Goal: Find contact information: Find contact information

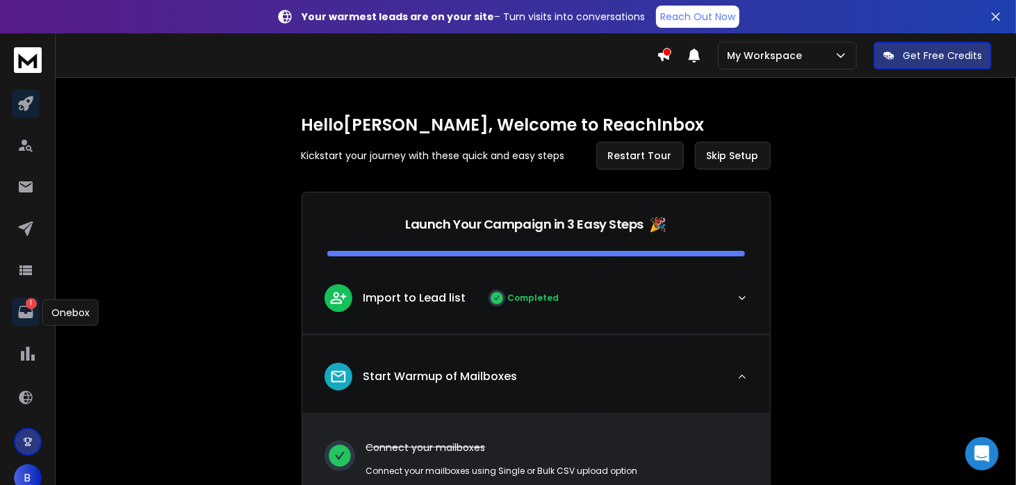
click at [22, 320] on icon at bounding box center [25, 312] width 17 height 17
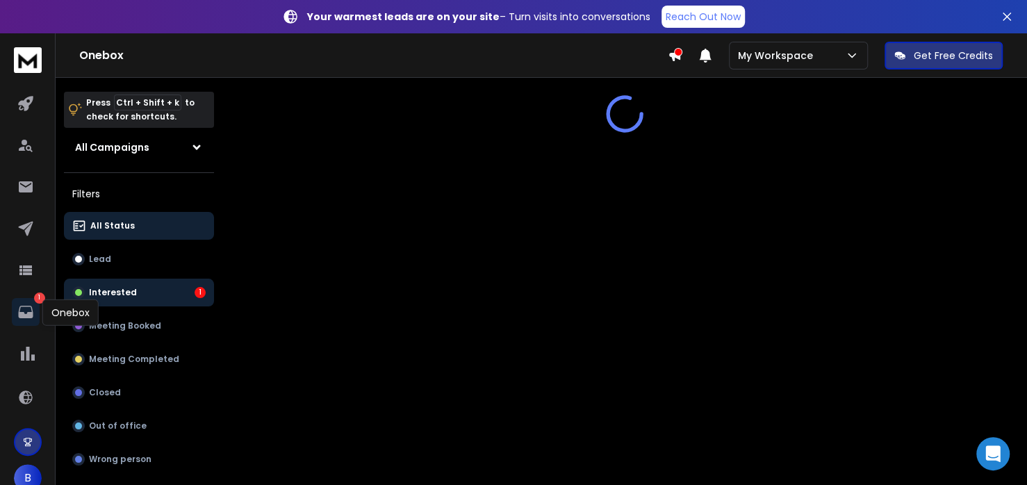
click at [105, 300] on button "Interested 1" at bounding box center [139, 293] width 150 height 28
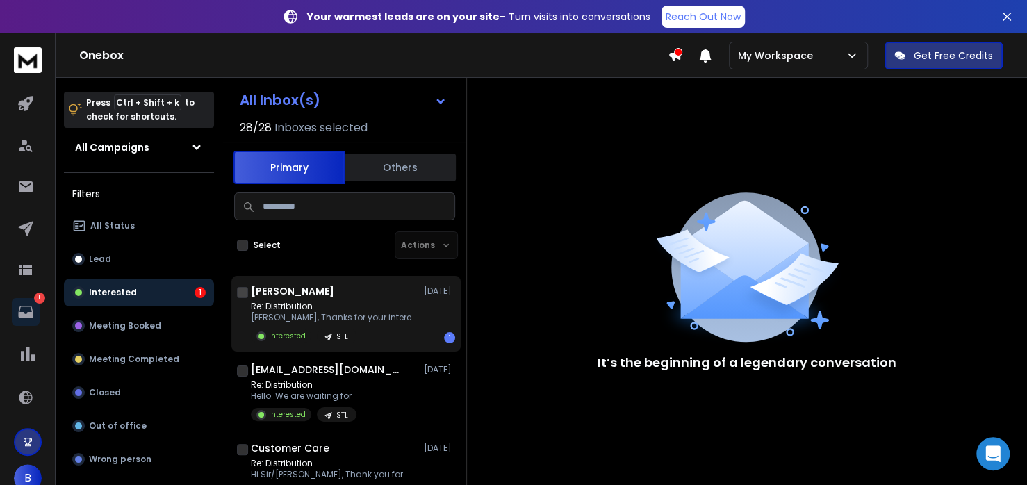
click at [365, 298] on div "[PERSON_NAME] [DATE] Re: Distribution [PERSON_NAME], Thanks for your interest I…" at bounding box center [353, 313] width 204 height 59
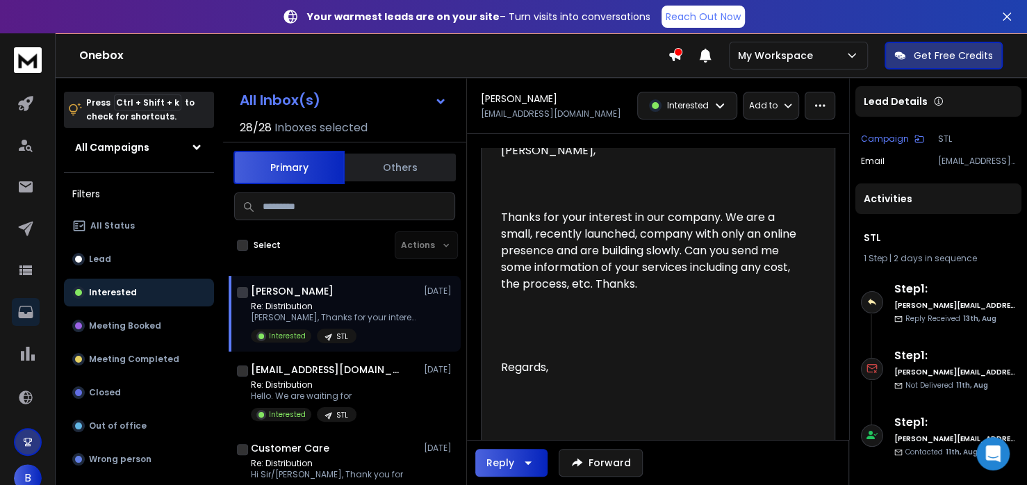
scroll to position [139, 0]
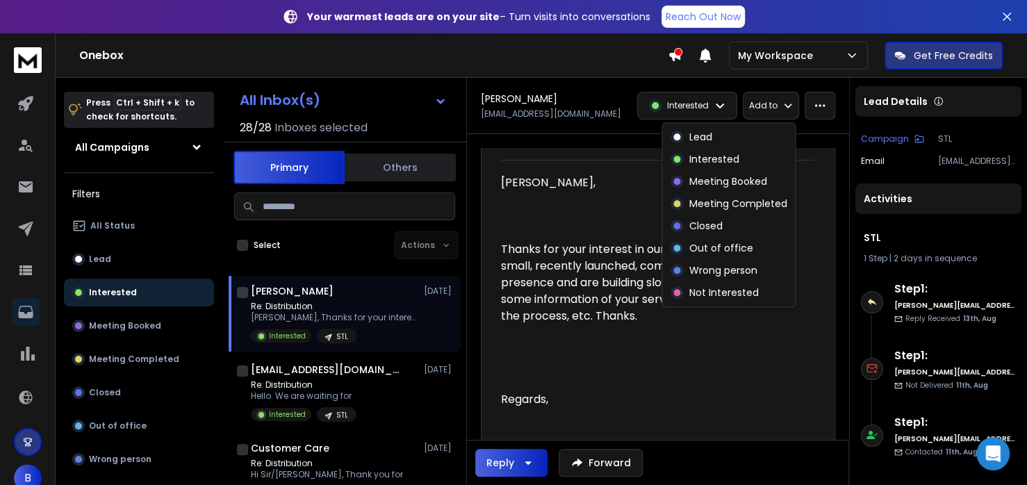
click at [725, 96] on div "Interested" at bounding box center [687, 105] width 99 height 26
click at [749, 273] on p "Wrong person" at bounding box center [723, 270] width 68 height 14
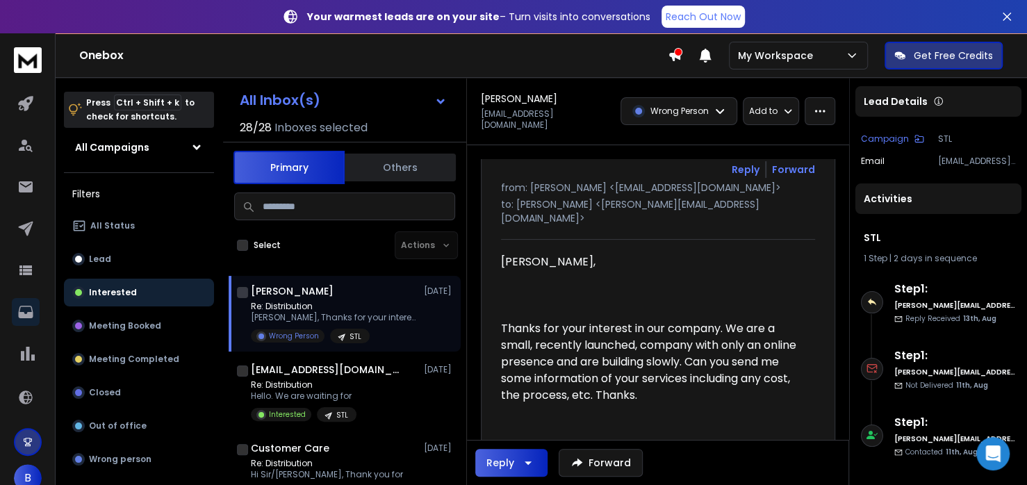
scroll to position [70, 0]
click at [721, 99] on div "Wrong Person" at bounding box center [678, 111] width 115 height 26
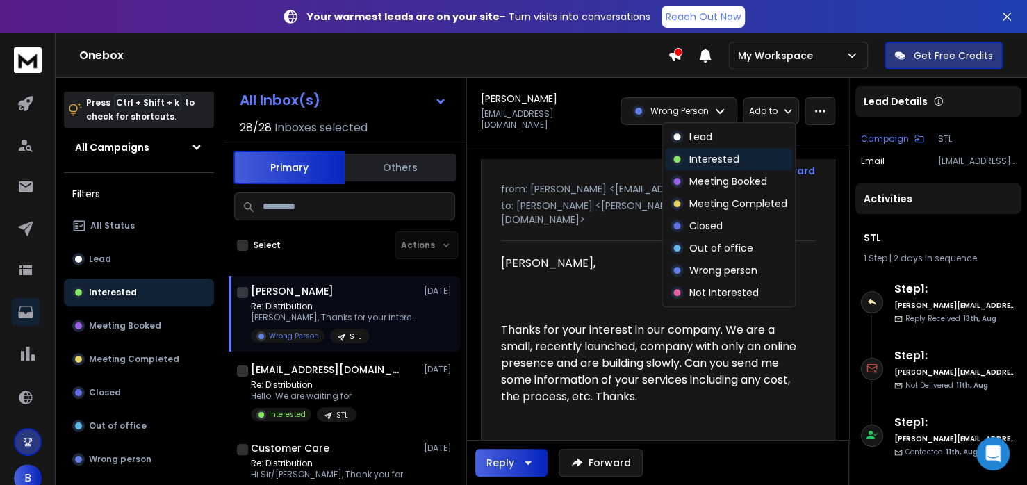
click at [716, 163] on p "Interested" at bounding box center [714, 159] width 50 height 14
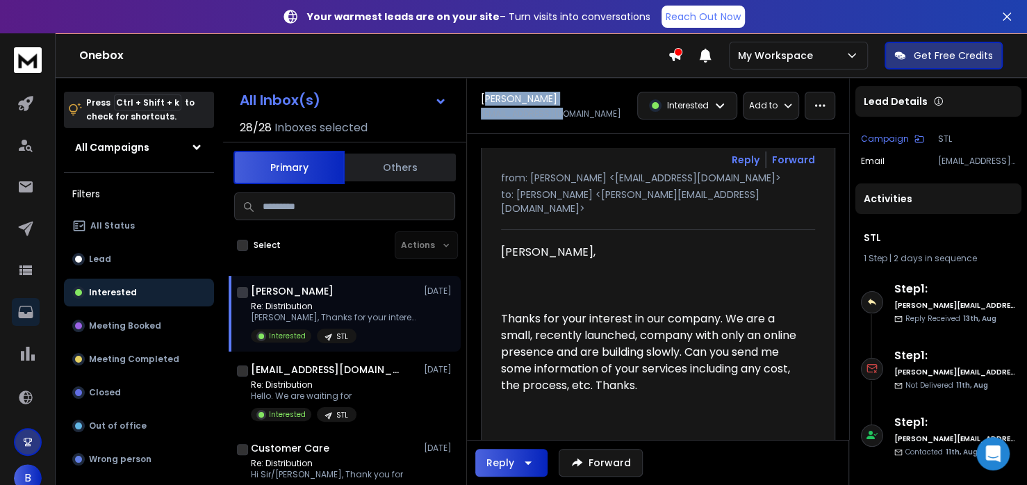
drag, startPoint x: 484, startPoint y: 95, endPoint x: 543, endPoint y: 96, distance: 58.4
click at [567, 104] on div "[PERSON_NAME] [PERSON_NAME] [EMAIL_ADDRESS][DOMAIN_NAME]" at bounding box center [555, 106] width 148 height 28
copy h1 "[PERSON_NAME]"
drag, startPoint x: 475, startPoint y: 95, endPoint x: 570, endPoint y: 85, distance: 95.7
click at [570, 85] on div "[PERSON_NAME] [PERSON_NAME] [EMAIL_ADDRESS][DOMAIN_NAME] Interested Add to Inte…" at bounding box center [658, 106] width 382 height 56
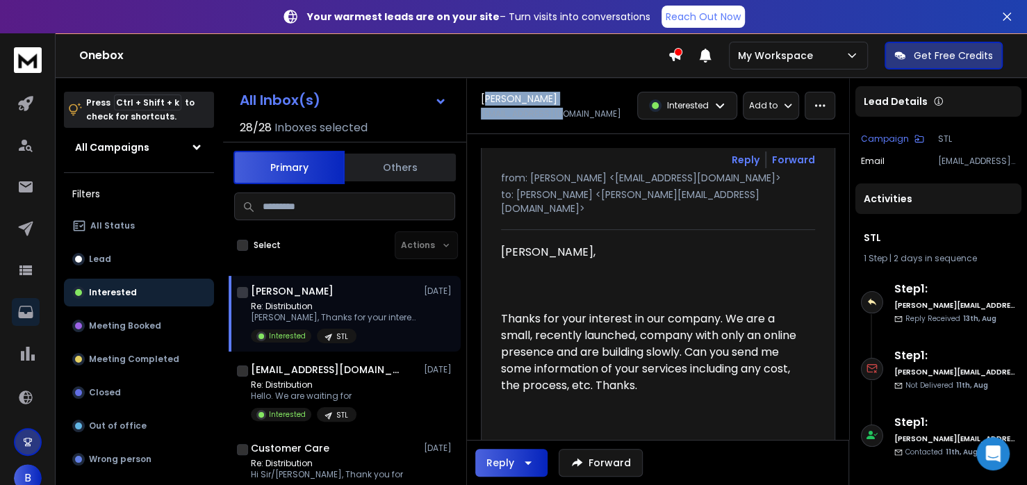
copy h1 "[PERSON_NAME]"
drag, startPoint x: 638, startPoint y: 117, endPoint x: 470, endPoint y: 117, distance: 168.2
click at [470, 117] on div "[PERSON_NAME] [PERSON_NAME] [EMAIL_ADDRESS][DOMAIN_NAME] Interested Add to Inte…" at bounding box center [658, 106] width 382 height 56
copy p "[EMAIL_ADDRESS][DOMAIN_NAME]"
